Goal: Task Accomplishment & Management: Complete application form

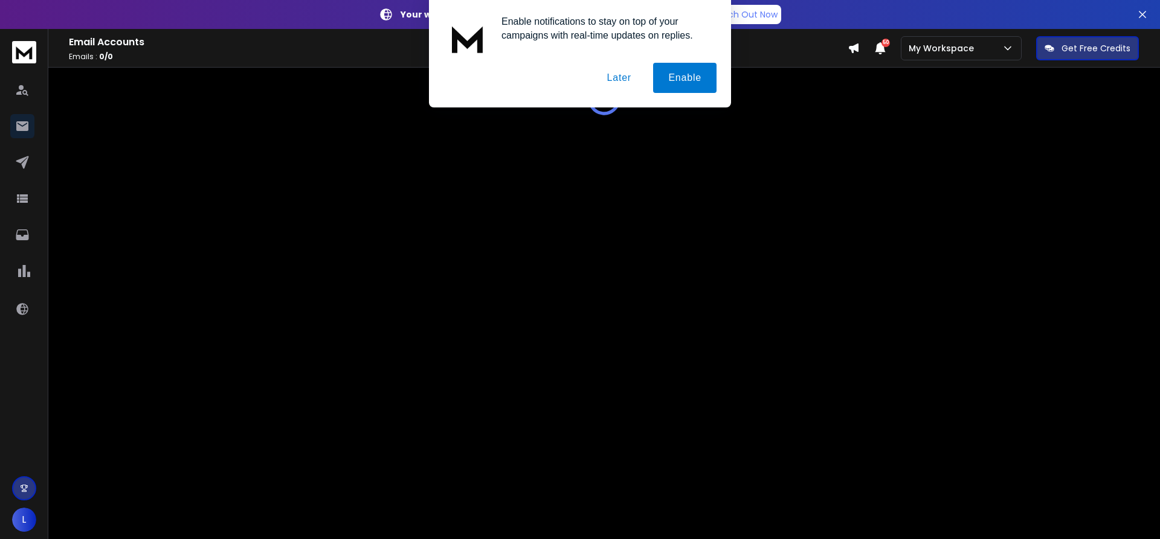
click at [627, 88] on button "Later" at bounding box center [618, 78] width 54 height 30
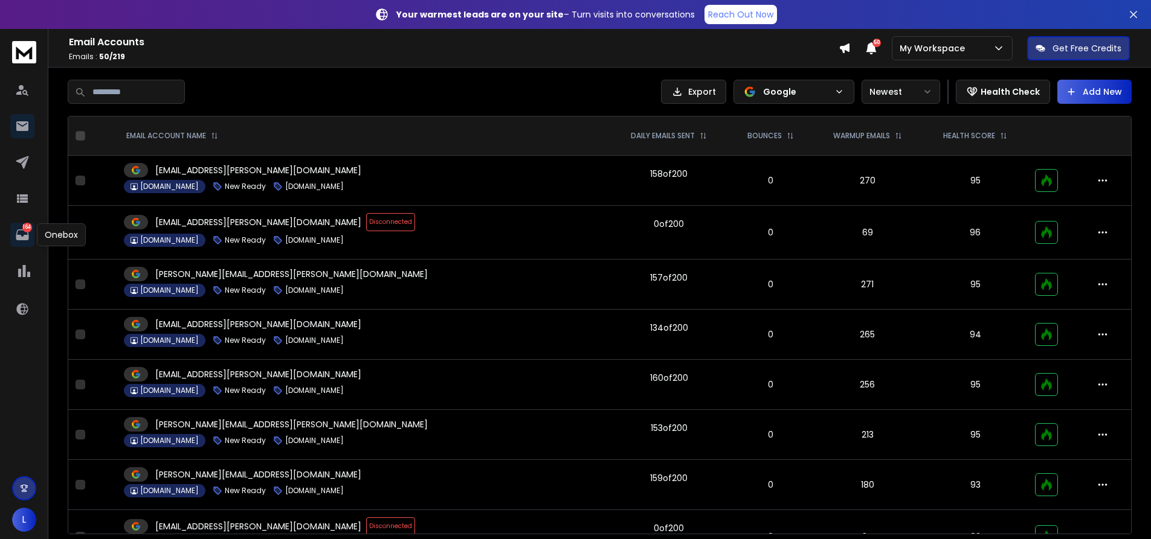
click at [30, 237] on link "164" at bounding box center [22, 235] width 24 height 24
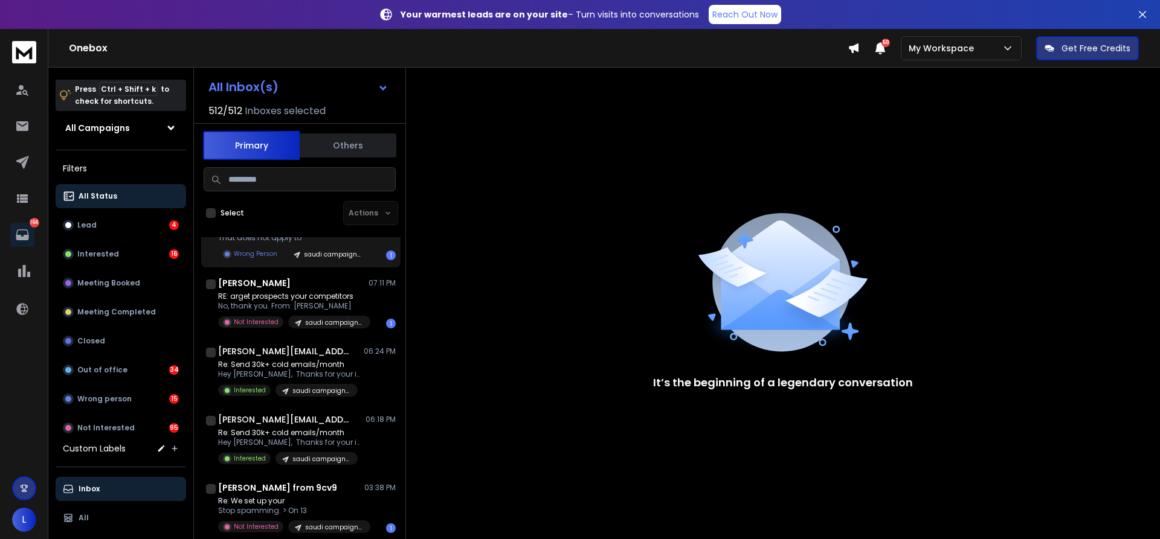
scroll to position [121, 0]
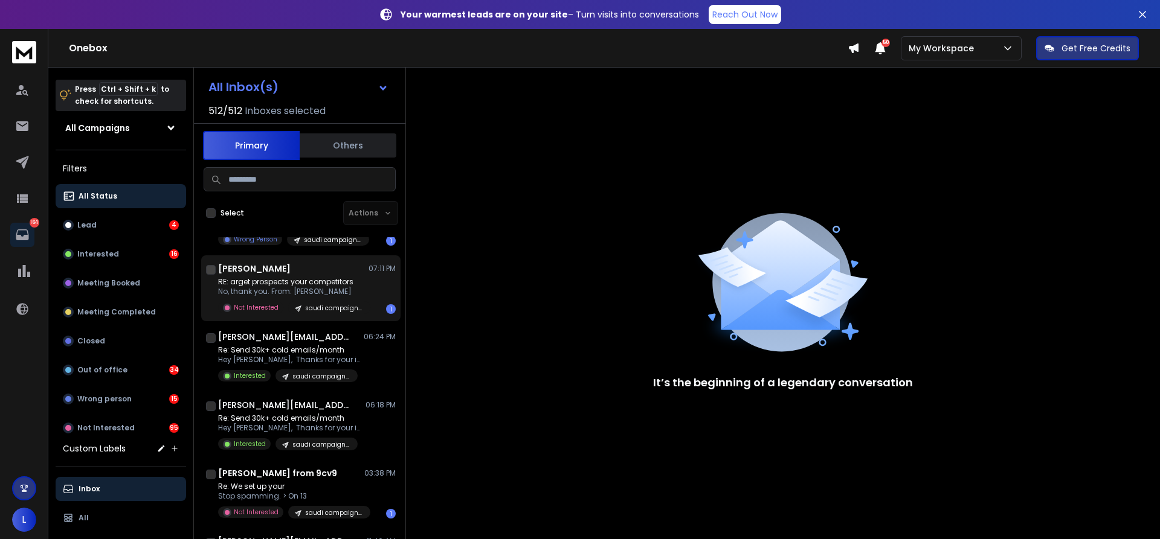
click at [344, 300] on div "RE: arget prospects your competitors No, thank you. From: [PERSON_NAME] Not Int…" at bounding box center [294, 295] width 152 height 37
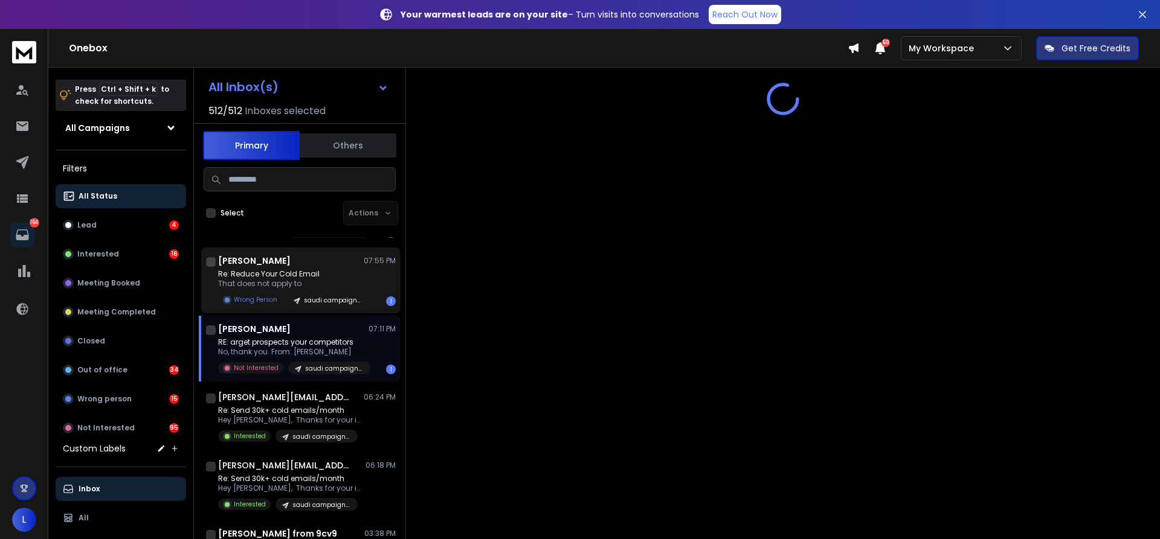
click at [312, 291] on div "Re: Reduce Your Cold Email That does not apply to Wrong Person saudi campaign H…" at bounding box center [293, 287] width 151 height 37
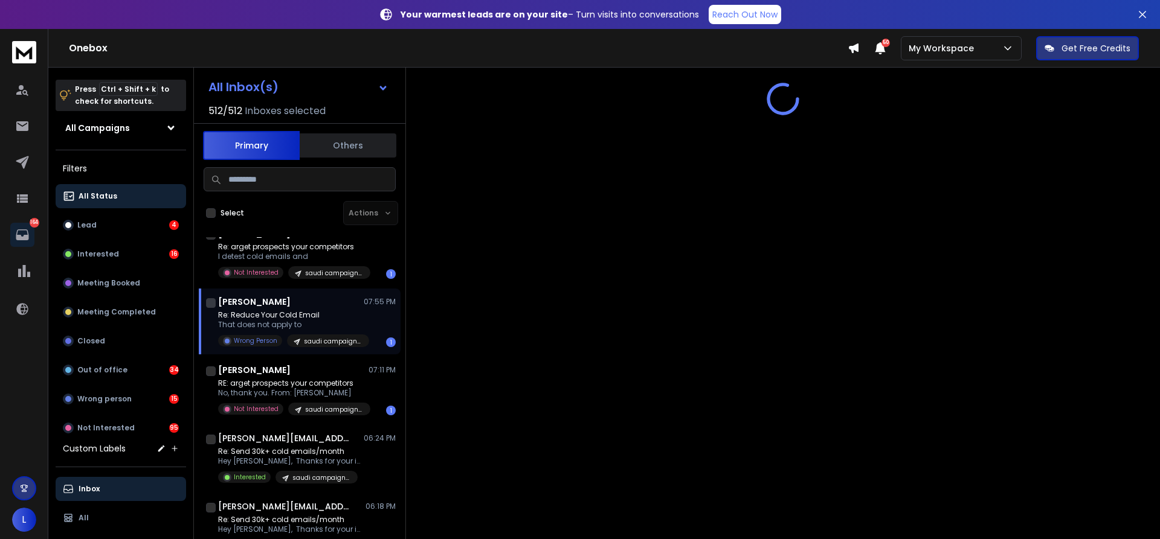
scroll to position [0, 0]
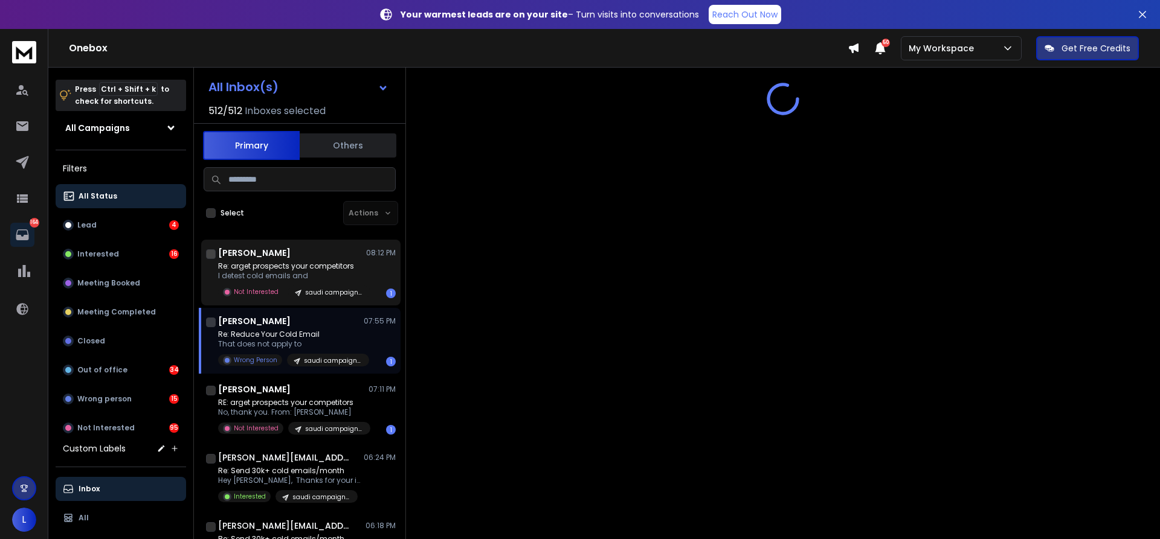
click at [312, 286] on div "saudi campaign HealDNS" at bounding box center [329, 292] width 82 height 13
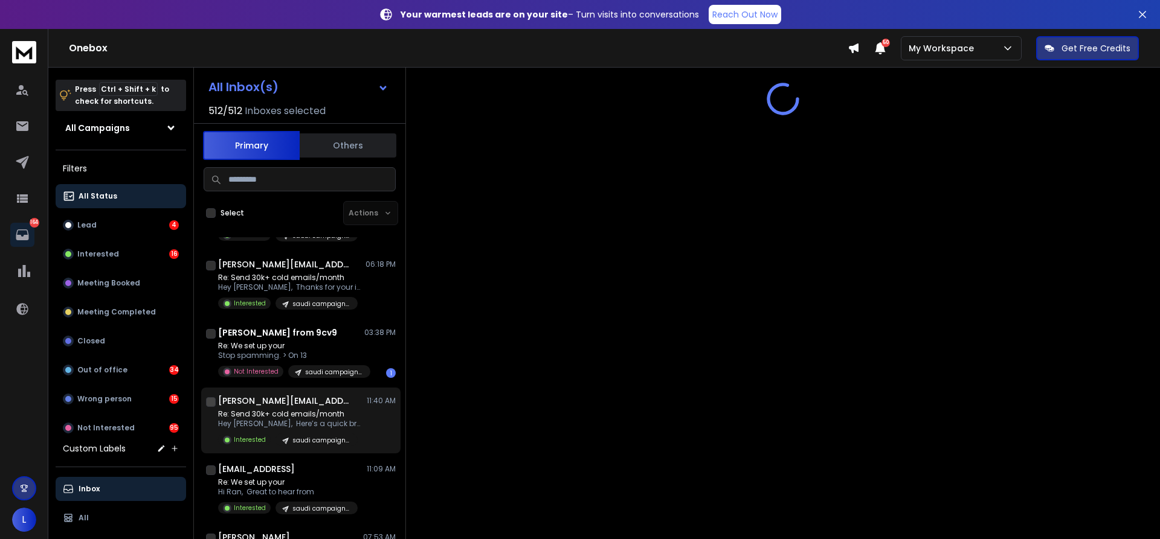
scroll to position [302, 0]
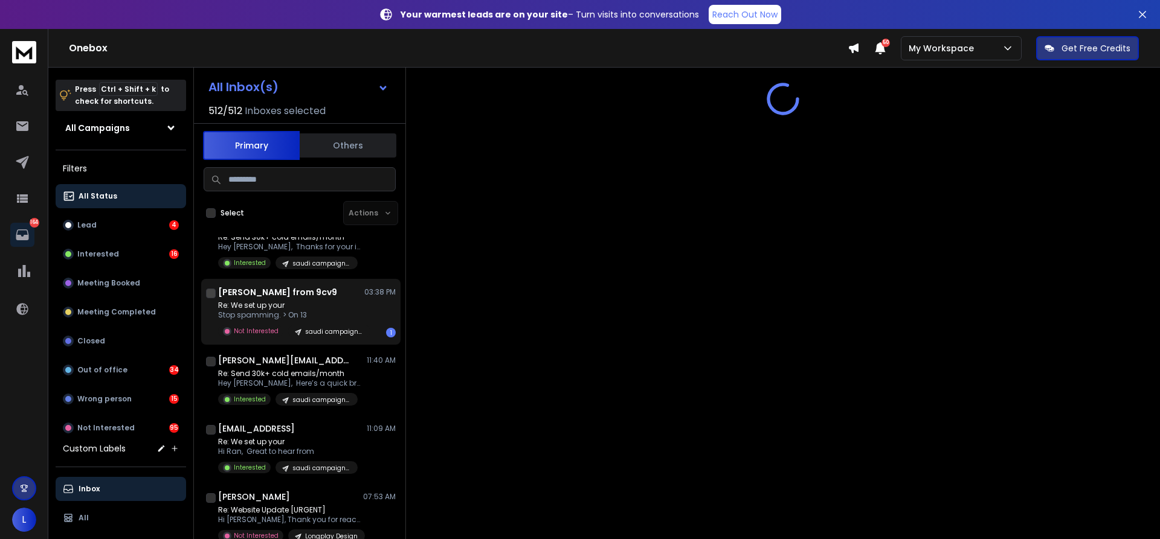
click at [311, 313] on p "Stop spamming. > On 13" at bounding box center [290, 315] width 145 height 10
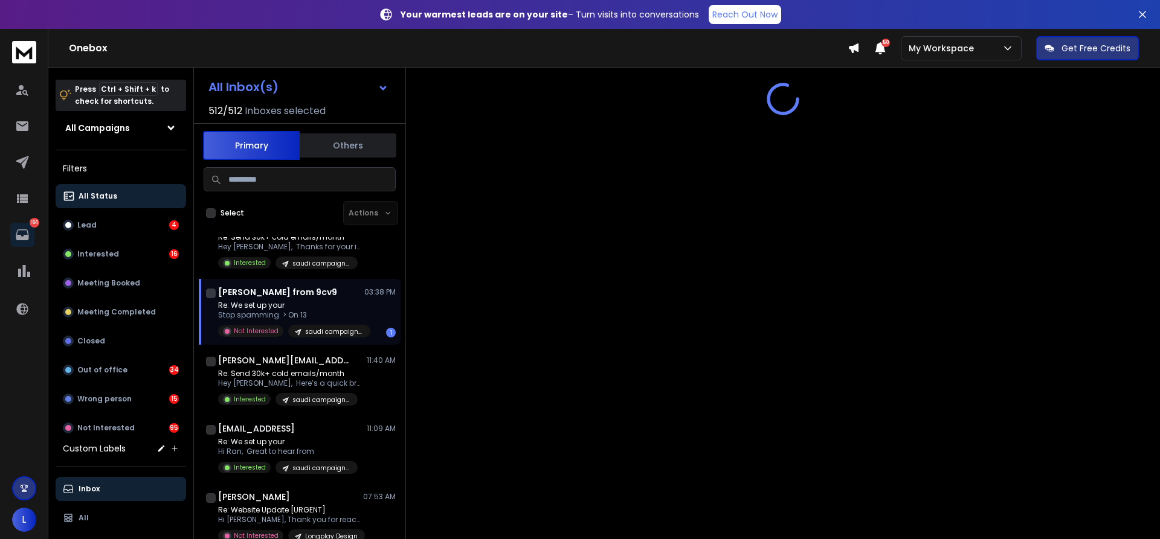
click at [312, 313] on p "Stop spamming. > On 13" at bounding box center [290, 315] width 145 height 10
click at [493, 304] on div at bounding box center [783, 337] width 754 height 539
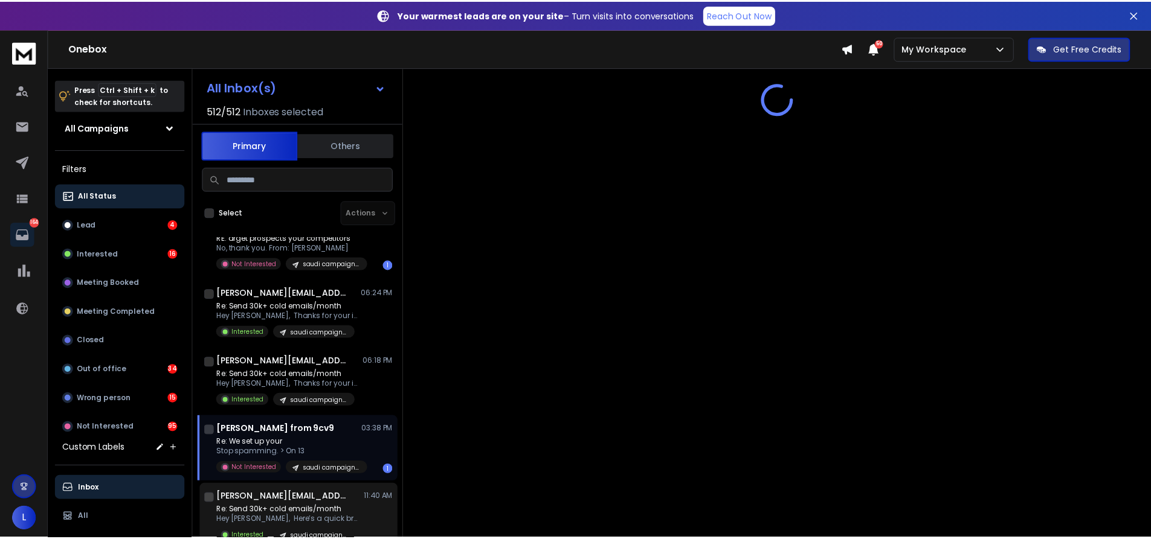
scroll to position [0, 0]
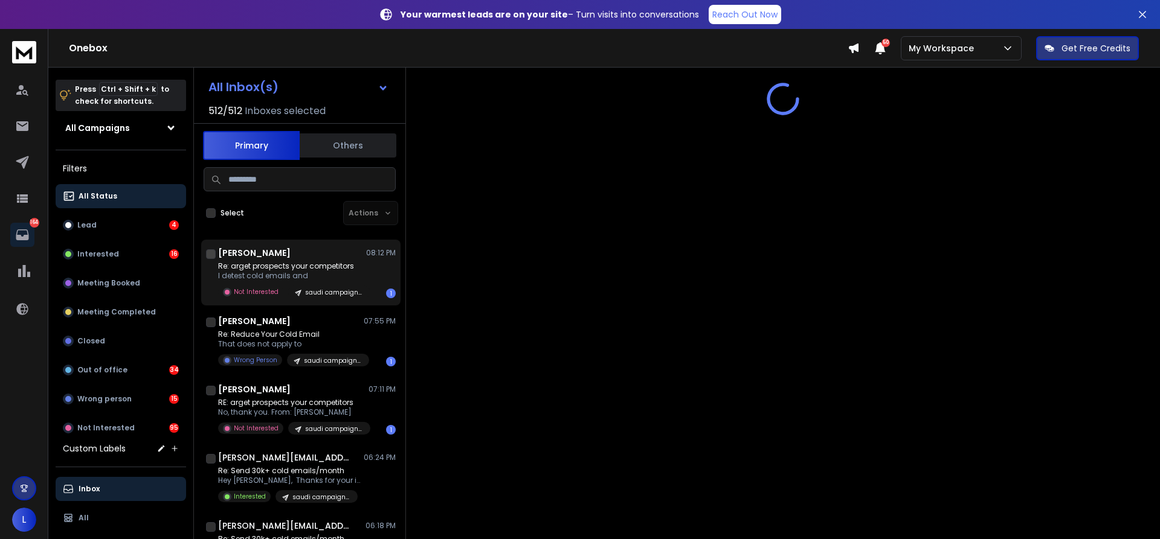
click at [319, 296] on p "saudi campaign HealDNS" at bounding box center [334, 292] width 58 height 9
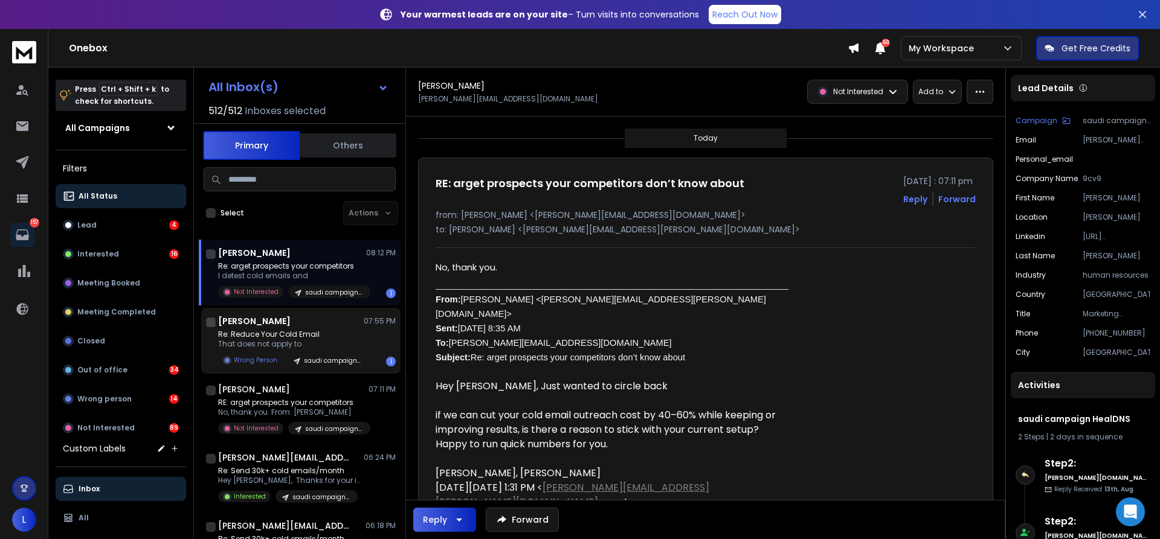
click at [334, 332] on p "Re: Reduce Your Cold Email" at bounding box center [290, 335] width 145 height 10
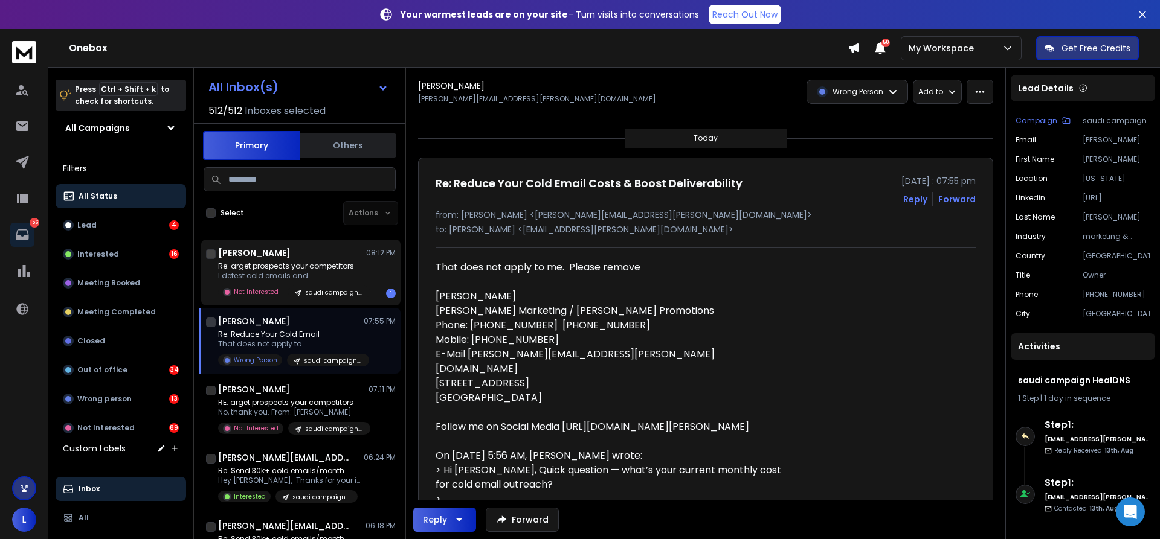
click at [328, 297] on div "saudi campaign HealDNS" at bounding box center [329, 292] width 82 height 13
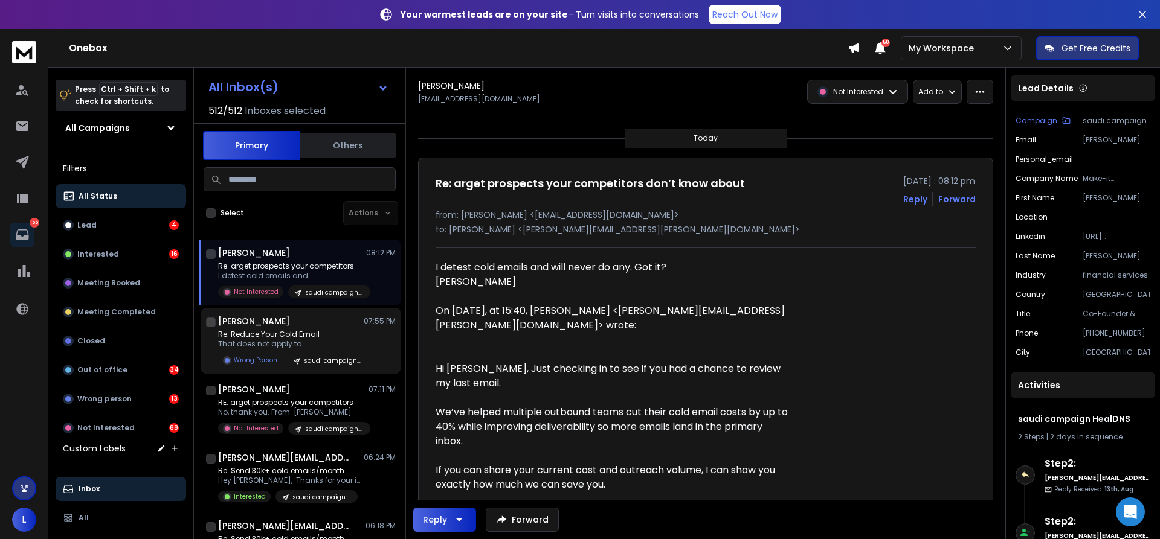
click at [330, 350] on div "Re: Reduce Your Cold Email That does not apply to Wrong Person saudi campaign H…" at bounding box center [293, 348] width 151 height 37
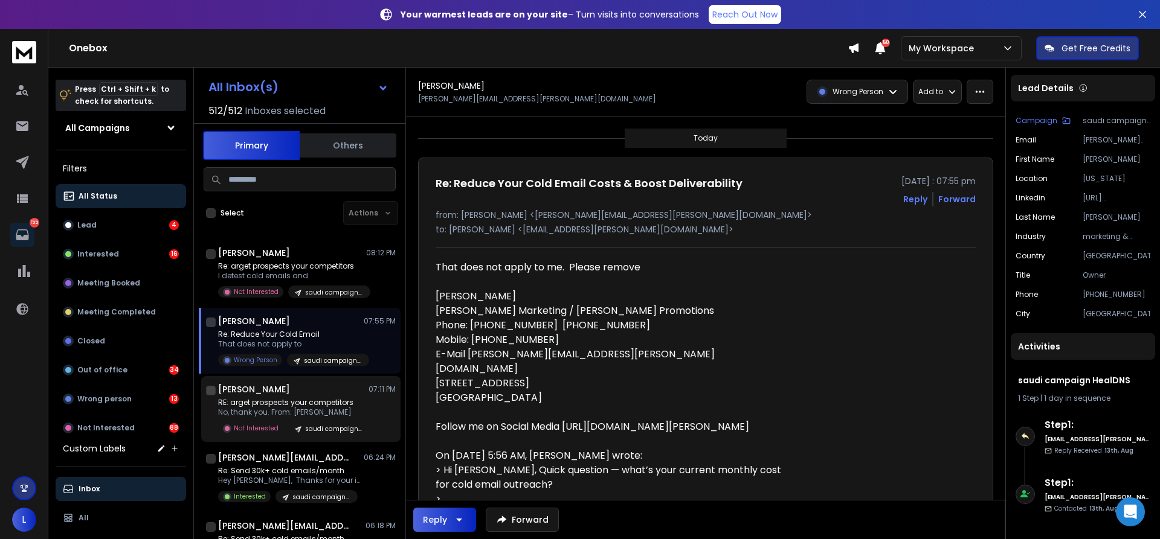
click at [327, 384] on div "[PERSON_NAME] 07:11 PM" at bounding box center [307, 390] width 178 height 12
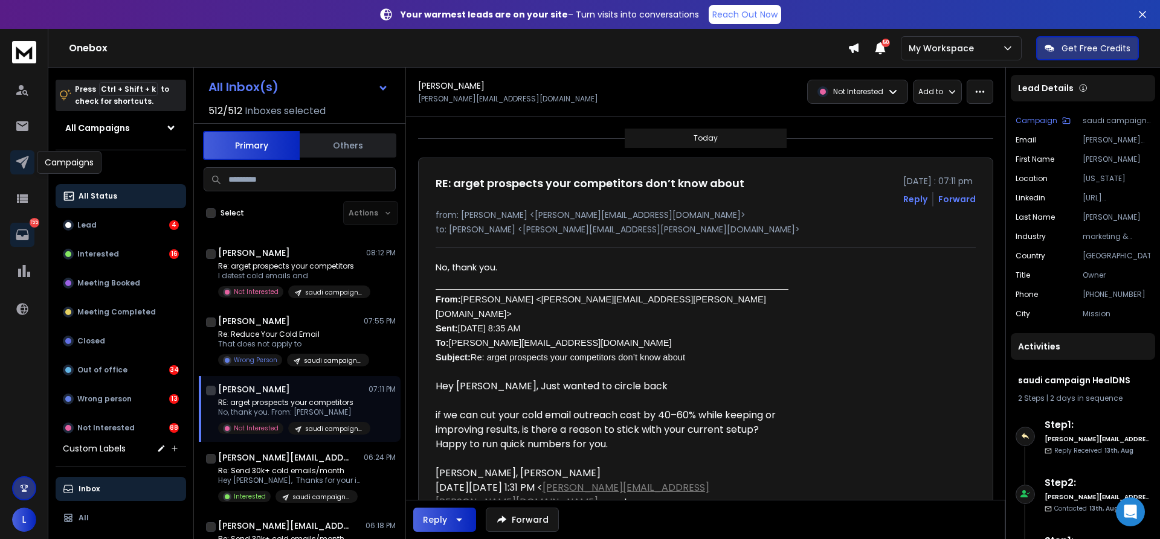
click at [12, 154] on link at bounding box center [22, 162] width 24 height 24
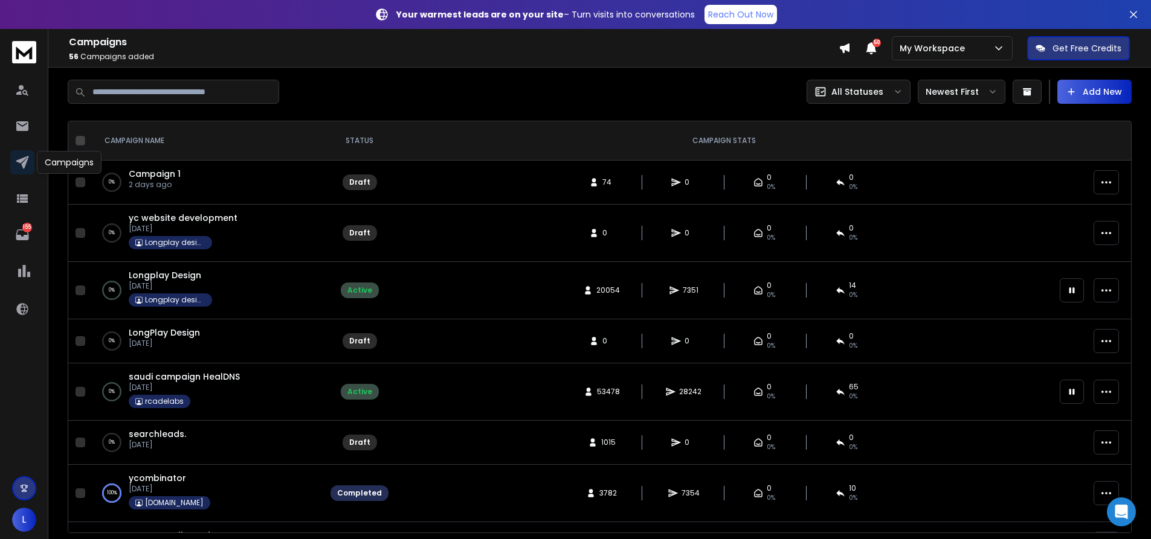
click at [1099, 89] on button "Add New" at bounding box center [1094, 92] width 74 height 24
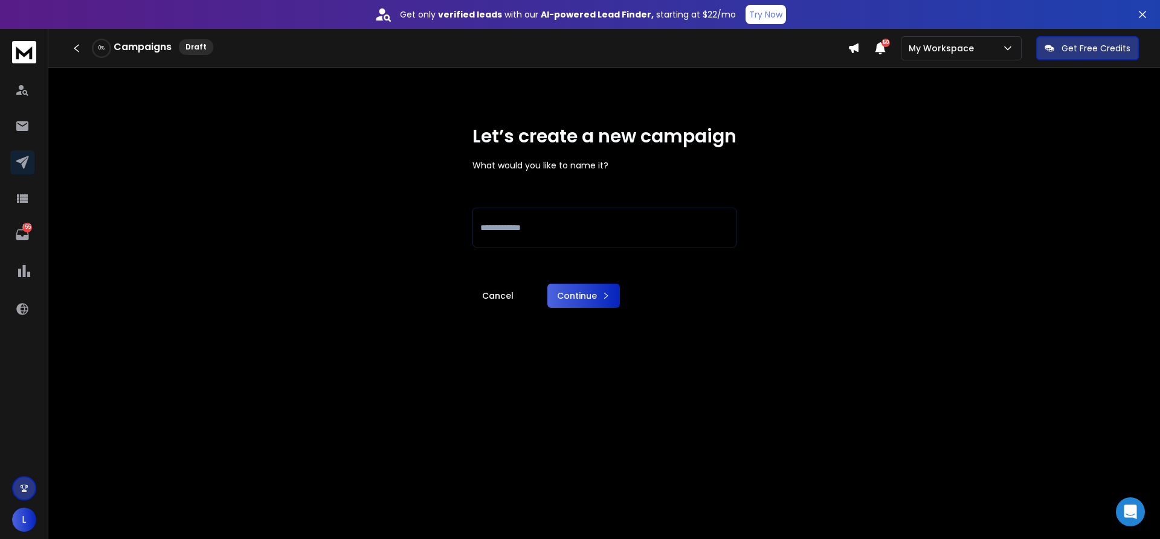
click at [524, 233] on input at bounding box center [604, 228] width 264 height 40
type input "**********"
click at [591, 306] on button "Continue" at bounding box center [583, 296] width 72 height 24
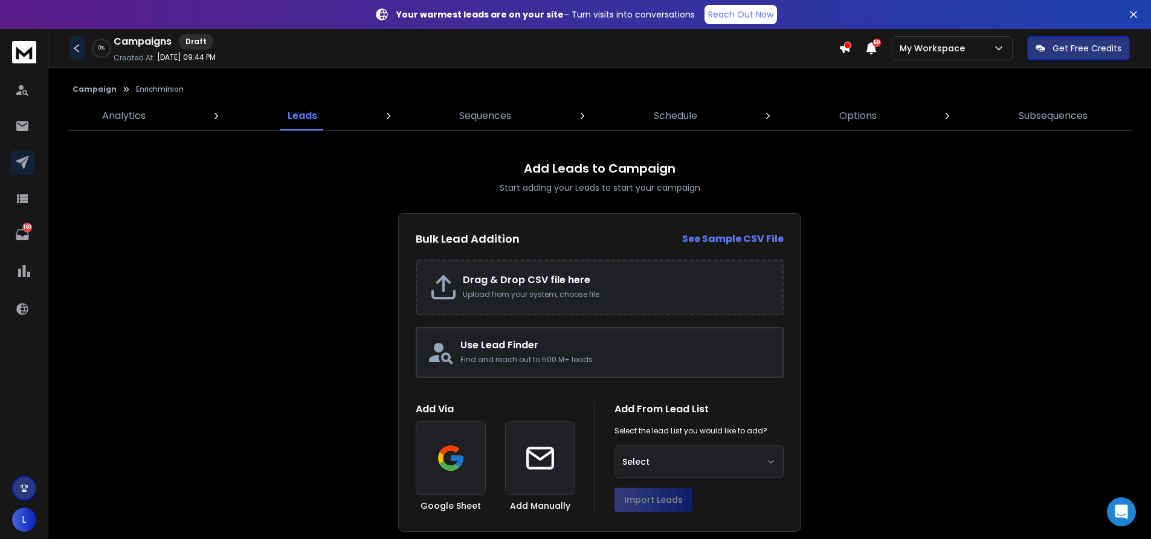
click at [79, 48] on icon at bounding box center [76, 48] width 11 height 11
